Goal: Task Accomplishment & Management: Use online tool/utility

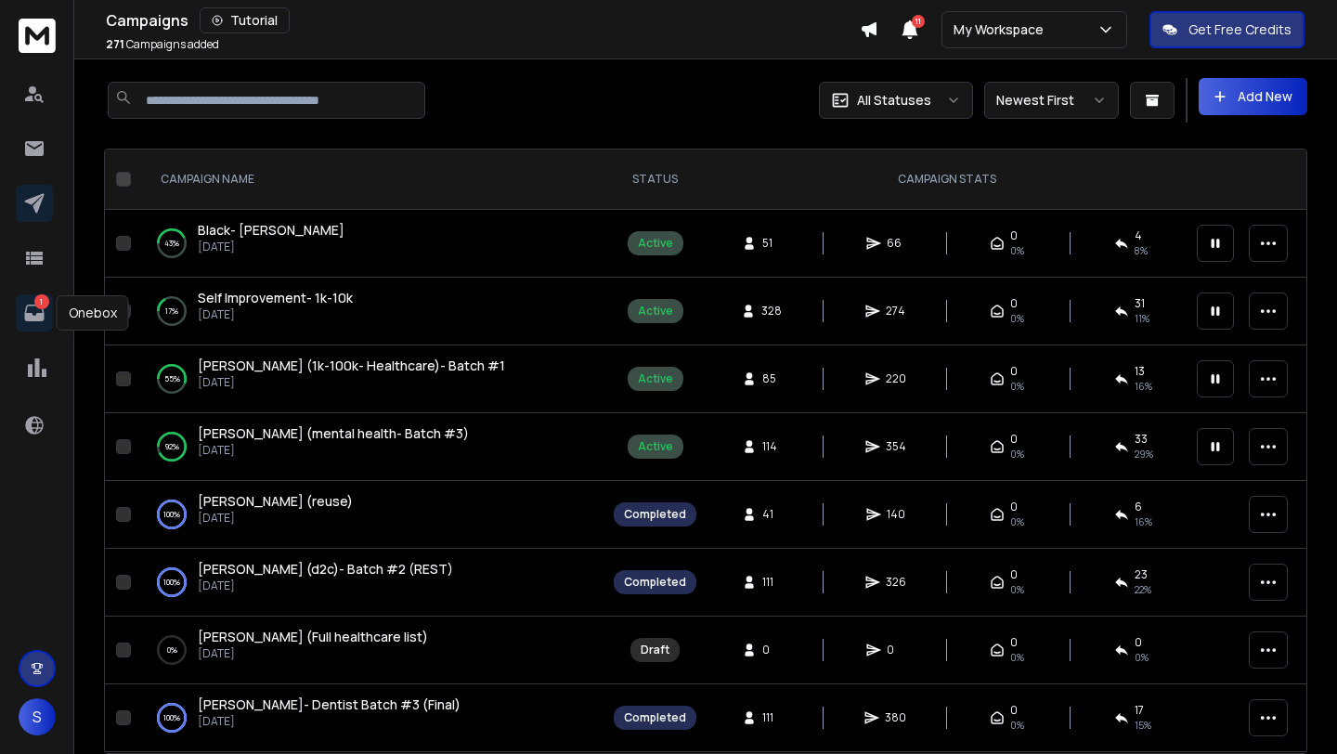
click at [39, 320] on icon at bounding box center [33, 312] width 19 height 17
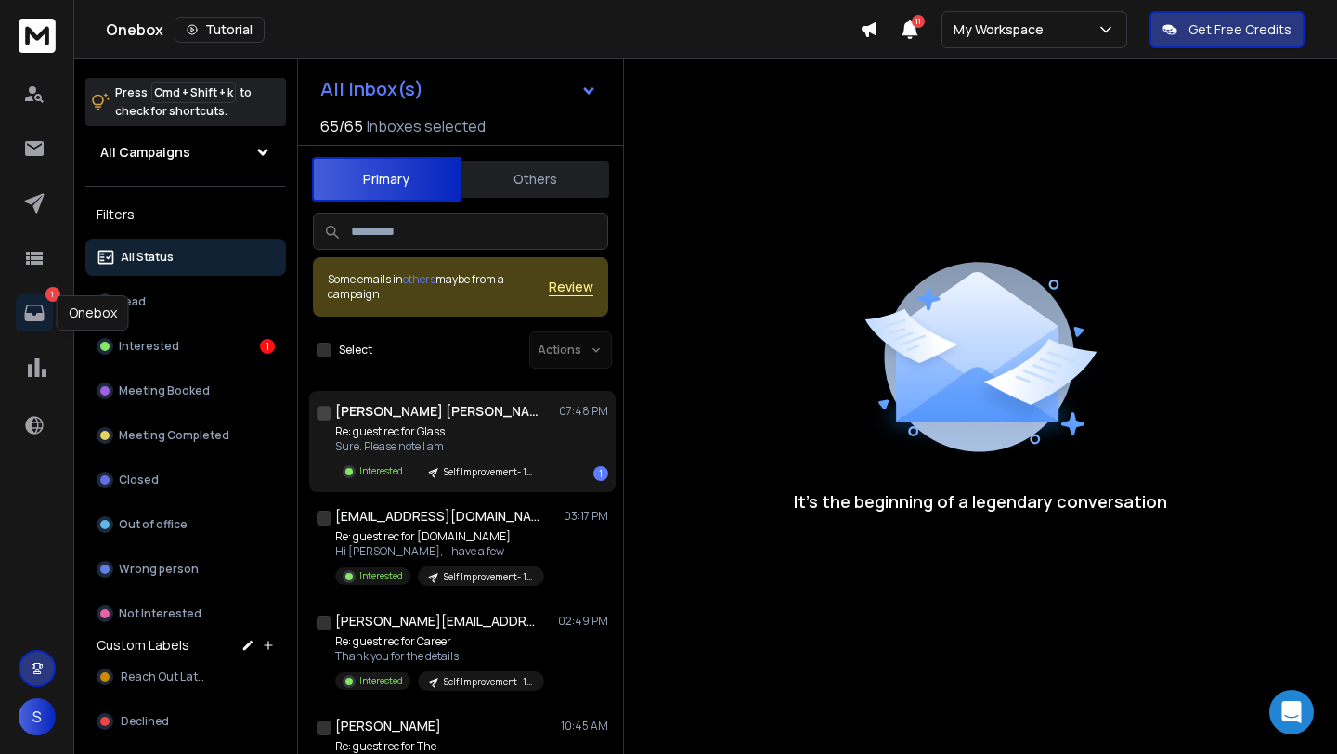
click at [568, 434] on div "Re: guest rec for Glass Sure. Please note I am Interested Self Improvement- 1k-…" at bounding box center [471, 452] width 273 height 57
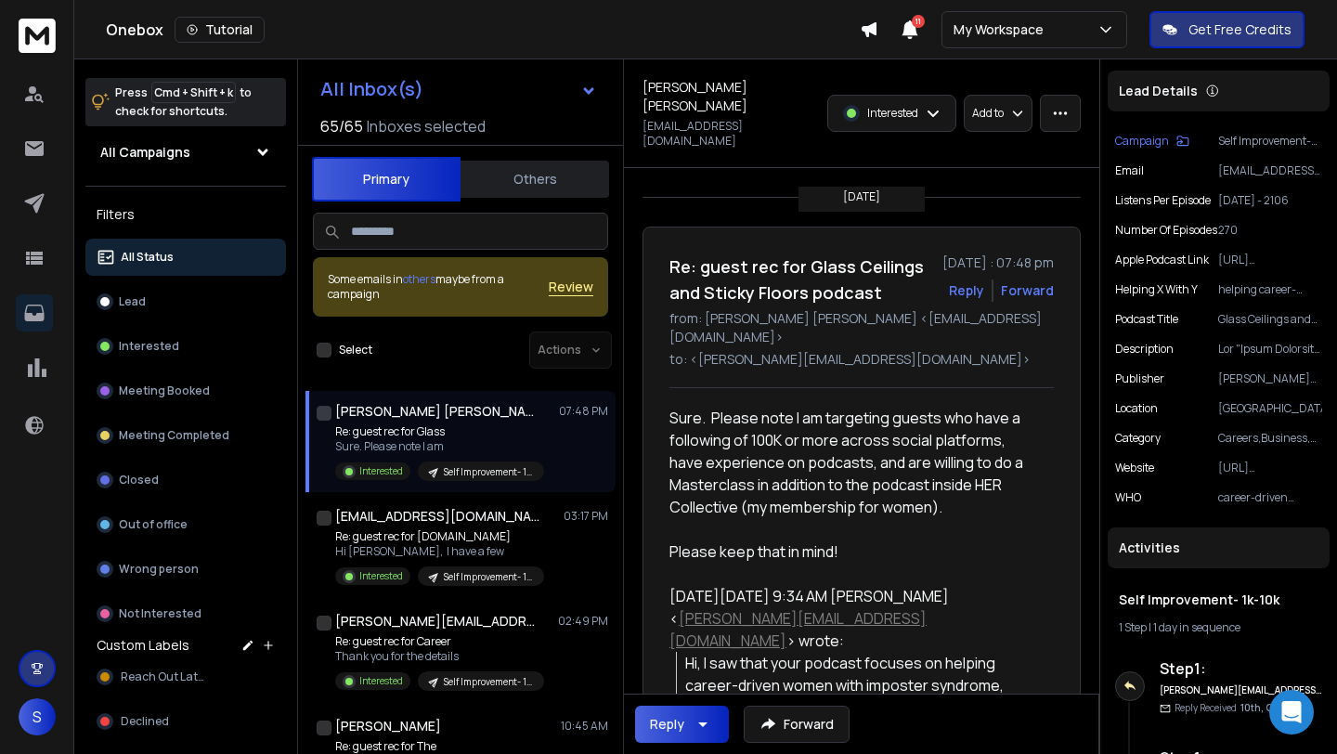
scroll to position [3, 0]
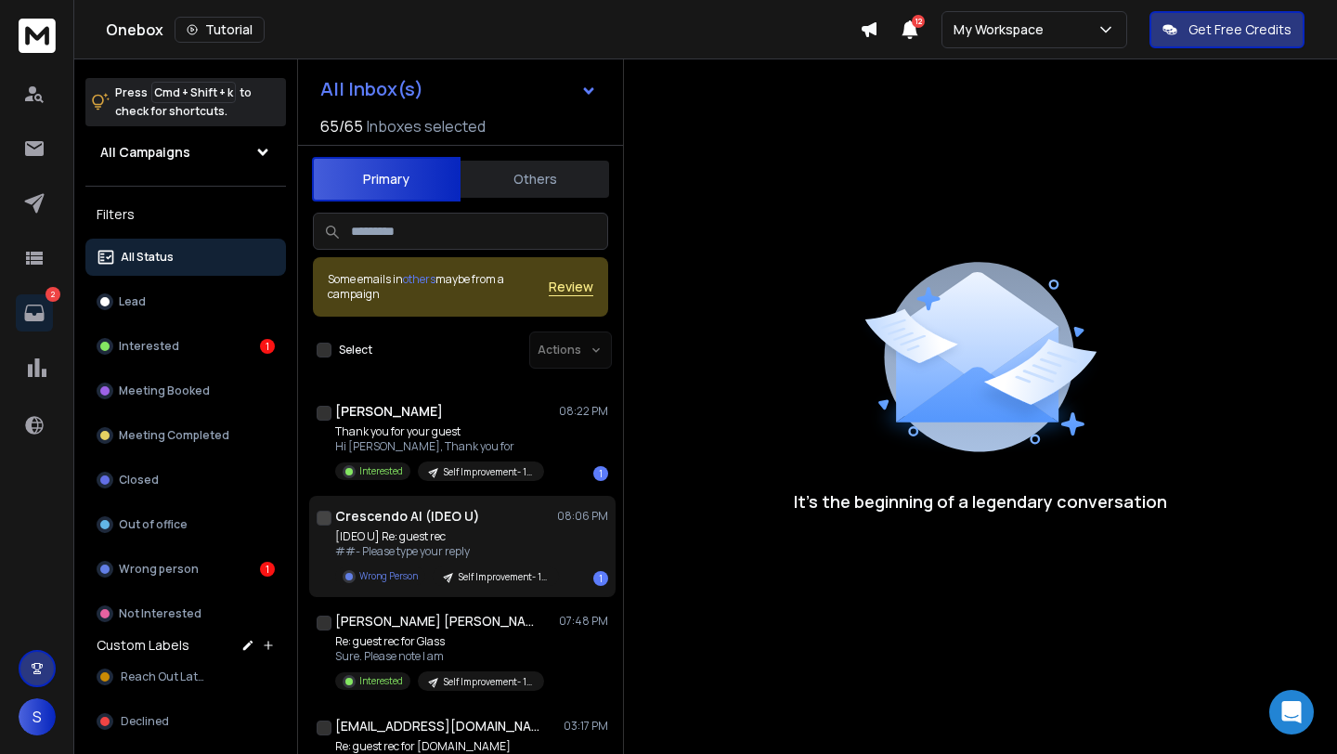
click at [548, 524] on div "Crescendo AI (IDEO U) 08:06 PM" at bounding box center [471, 516] width 273 height 19
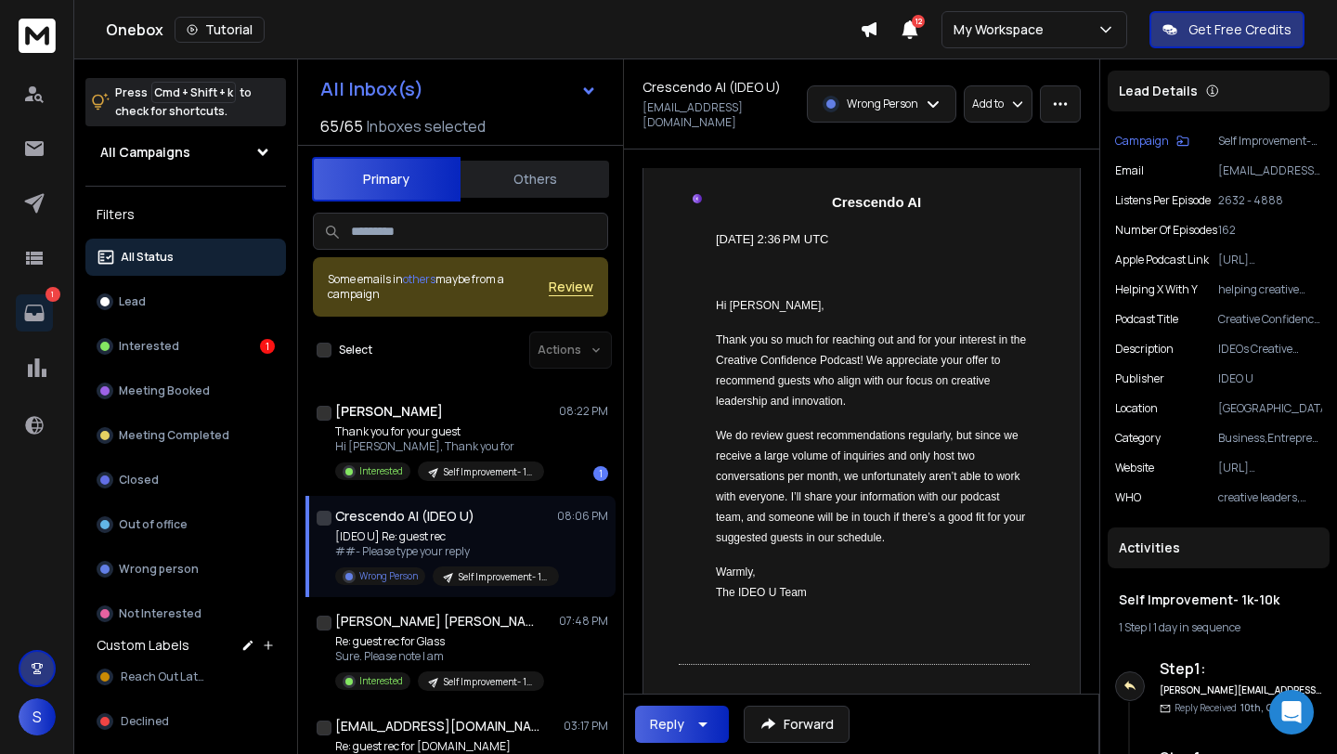
scroll to position [417, 0]
click at [905, 108] on div "Wrong Person" at bounding box center [882, 103] width 148 height 35
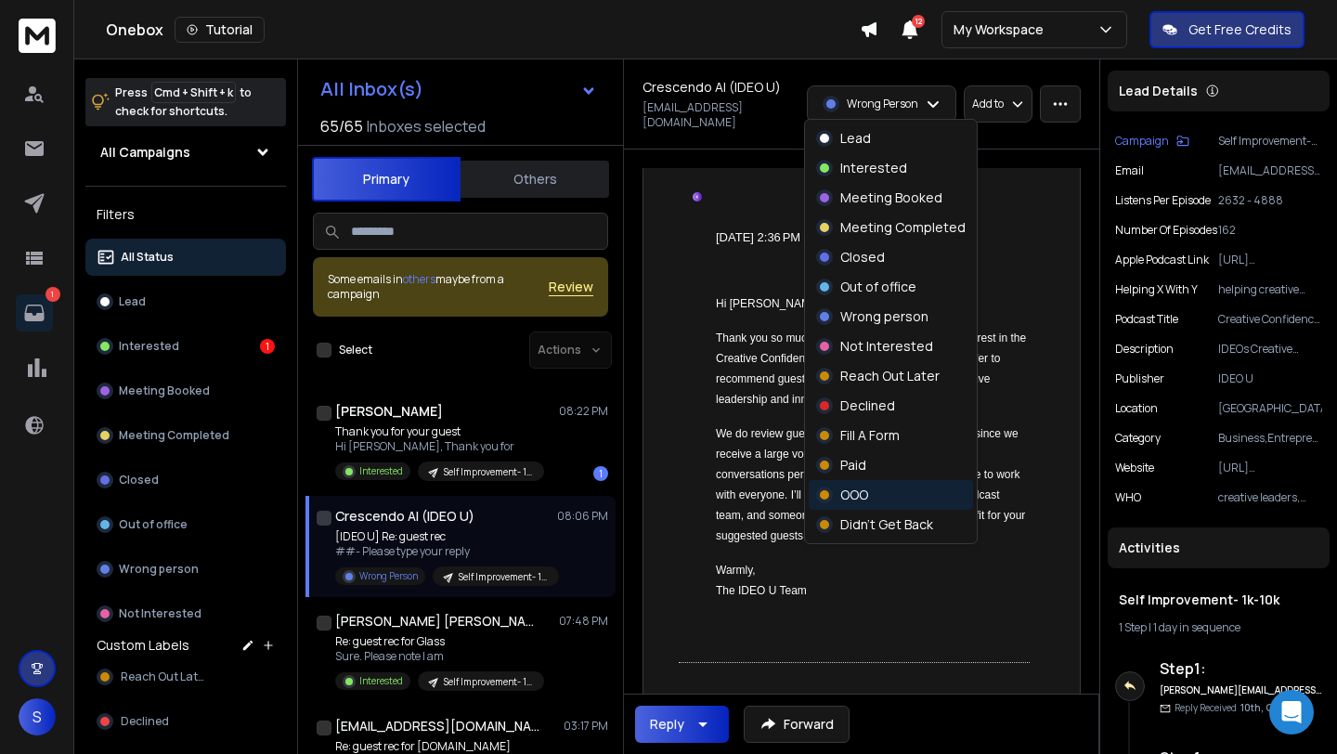
click at [859, 486] on p "OOO" at bounding box center [854, 495] width 28 height 19
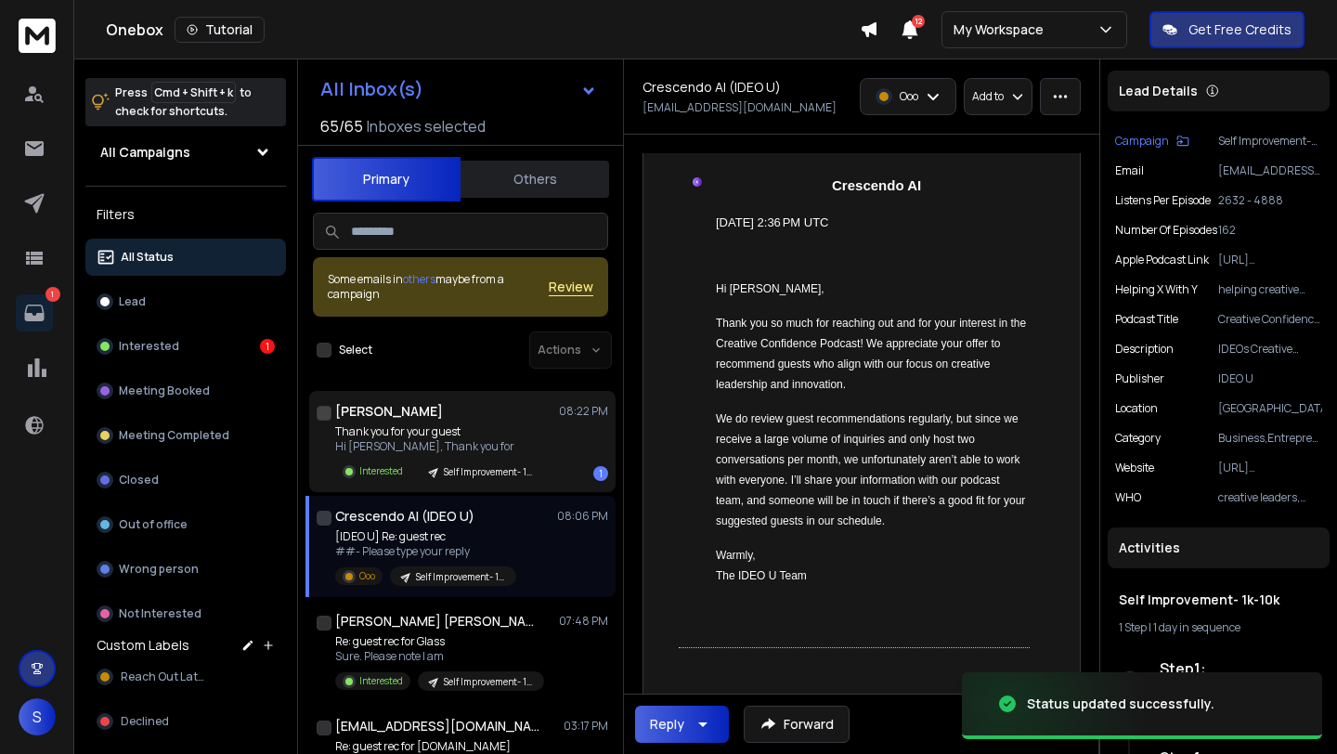
click at [594, 448] on div "Thank you for your guest Hi [PERSON_NAME], Thank you for Interested [MEDICAL_DA…" at bounding box center [471, 452] width 273 height 57
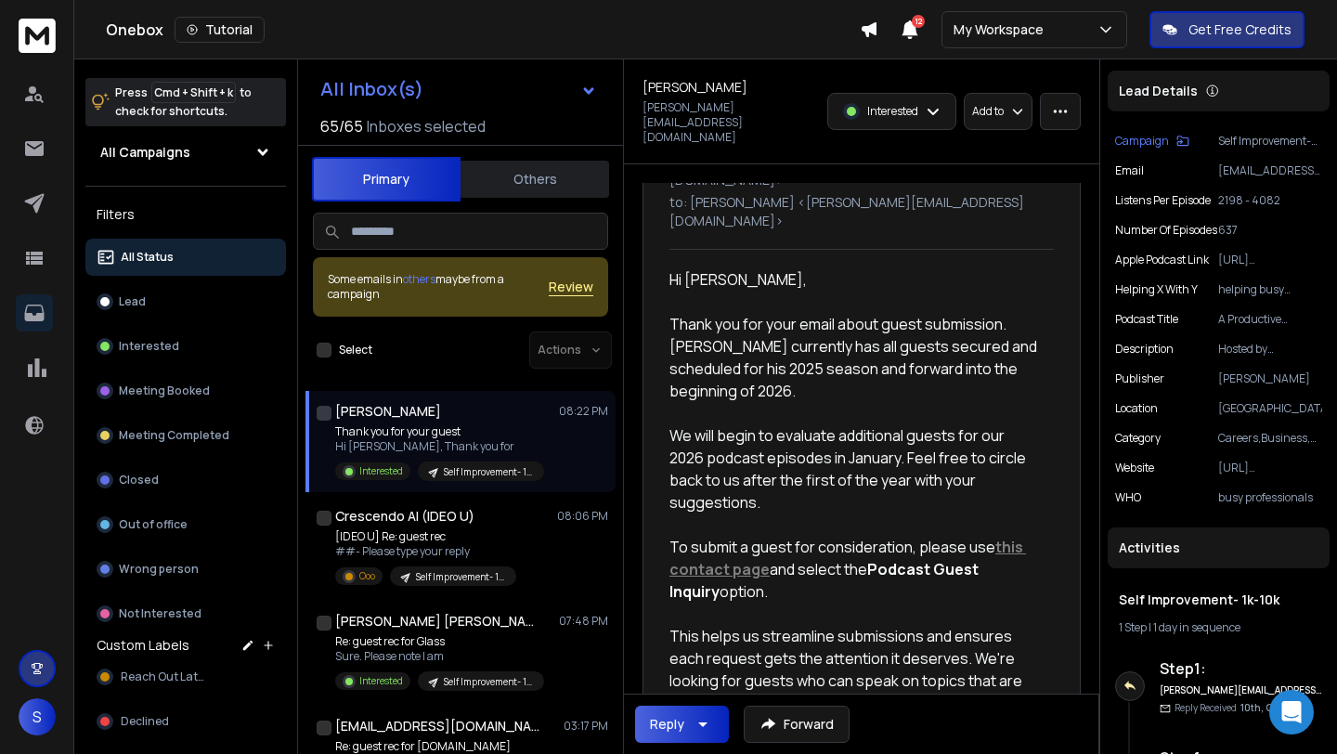
scroll to position [0, 0]
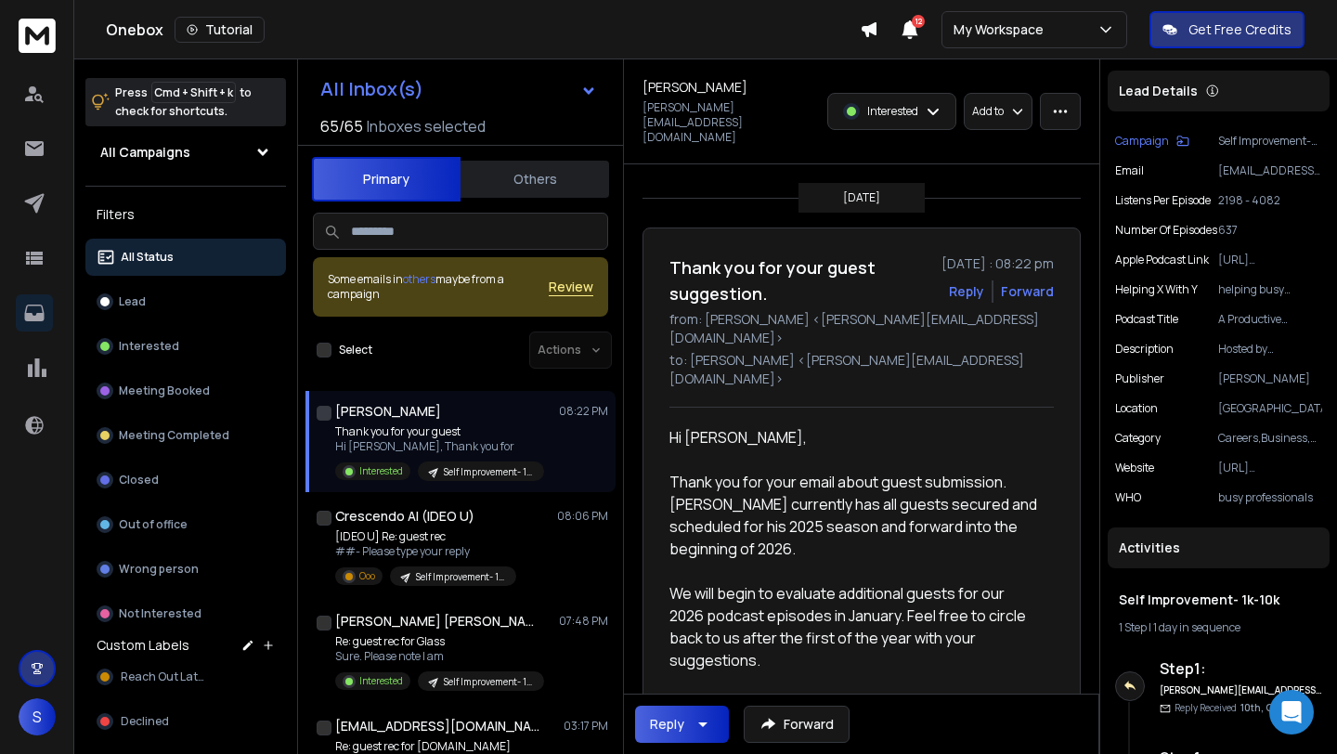
click at [914, 110] on div "Interested" at bounding box center [891, 111] width 127 height 35
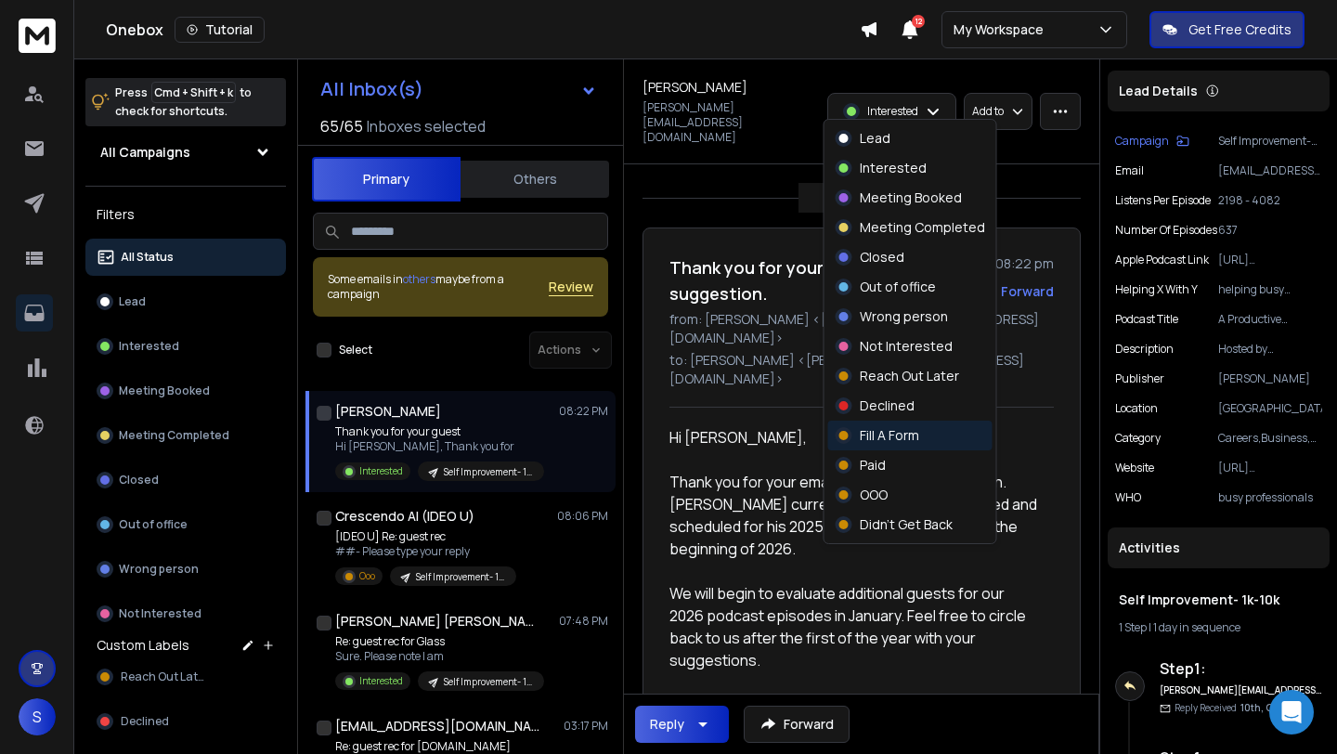
click at [879, 437] on p "Fill A Form" at bounding box center [889, 435] width 59 height 19
